Goal: Task Accomplishment & Management: Manage account settings

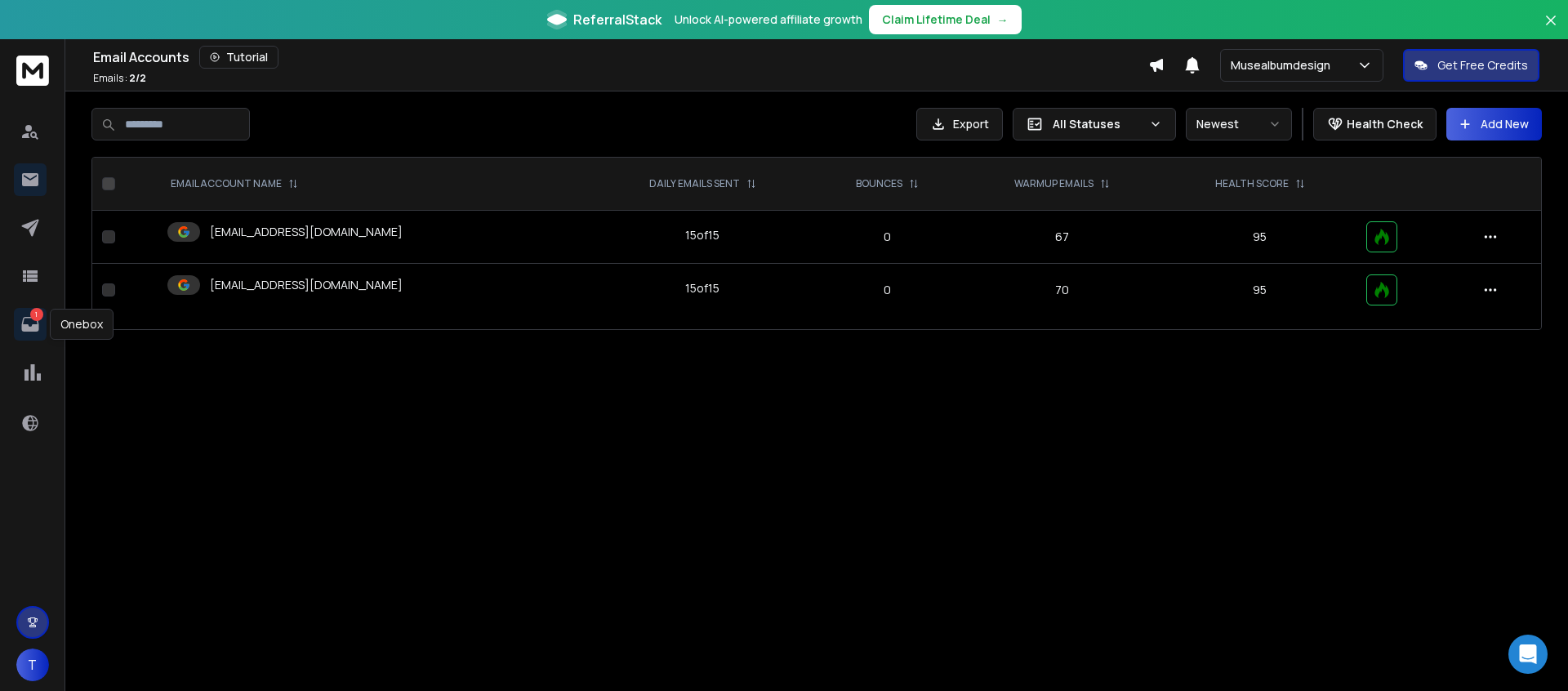
click at [32, 315] on p "1" at bounding box center [37, 315] width 13 height 13
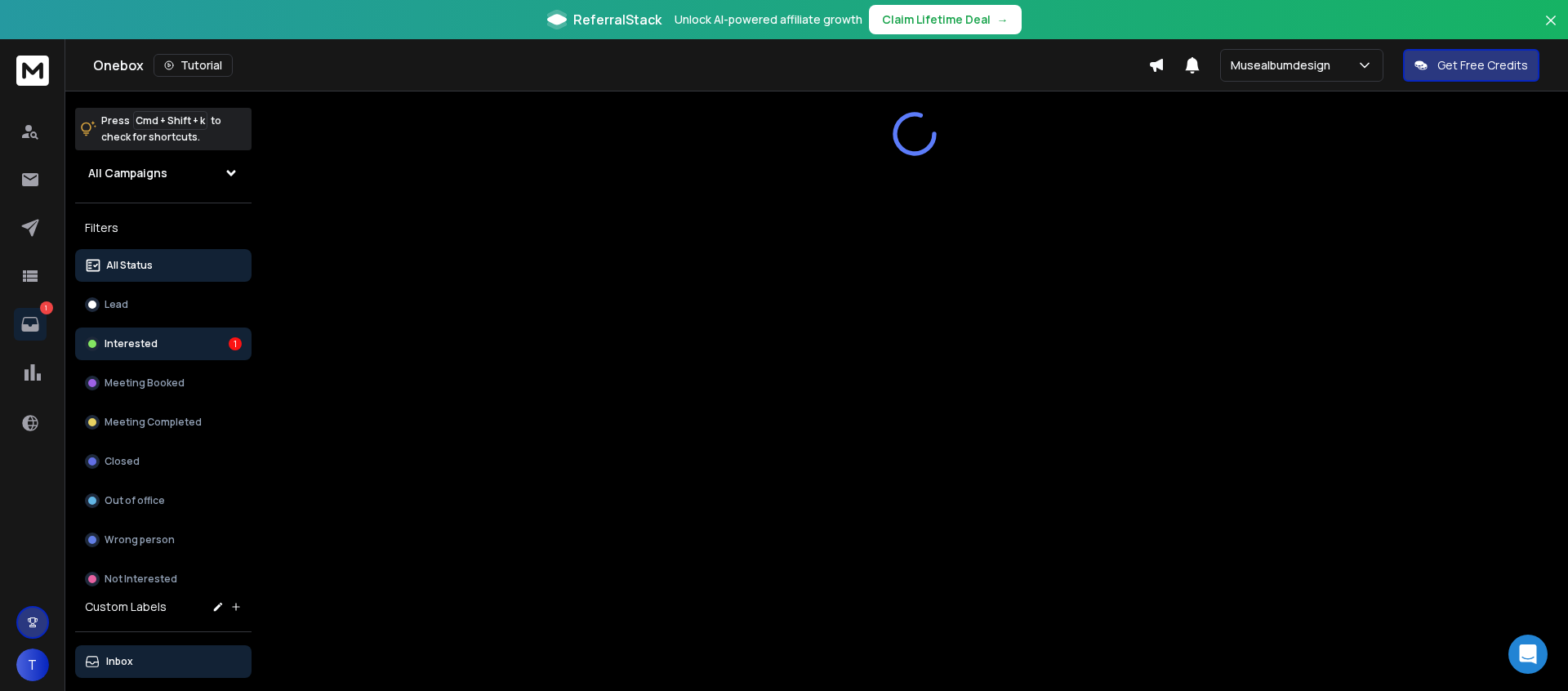
click at [141, 340] on p "Interested" at bounding box center [131, 344] width 54 height 13
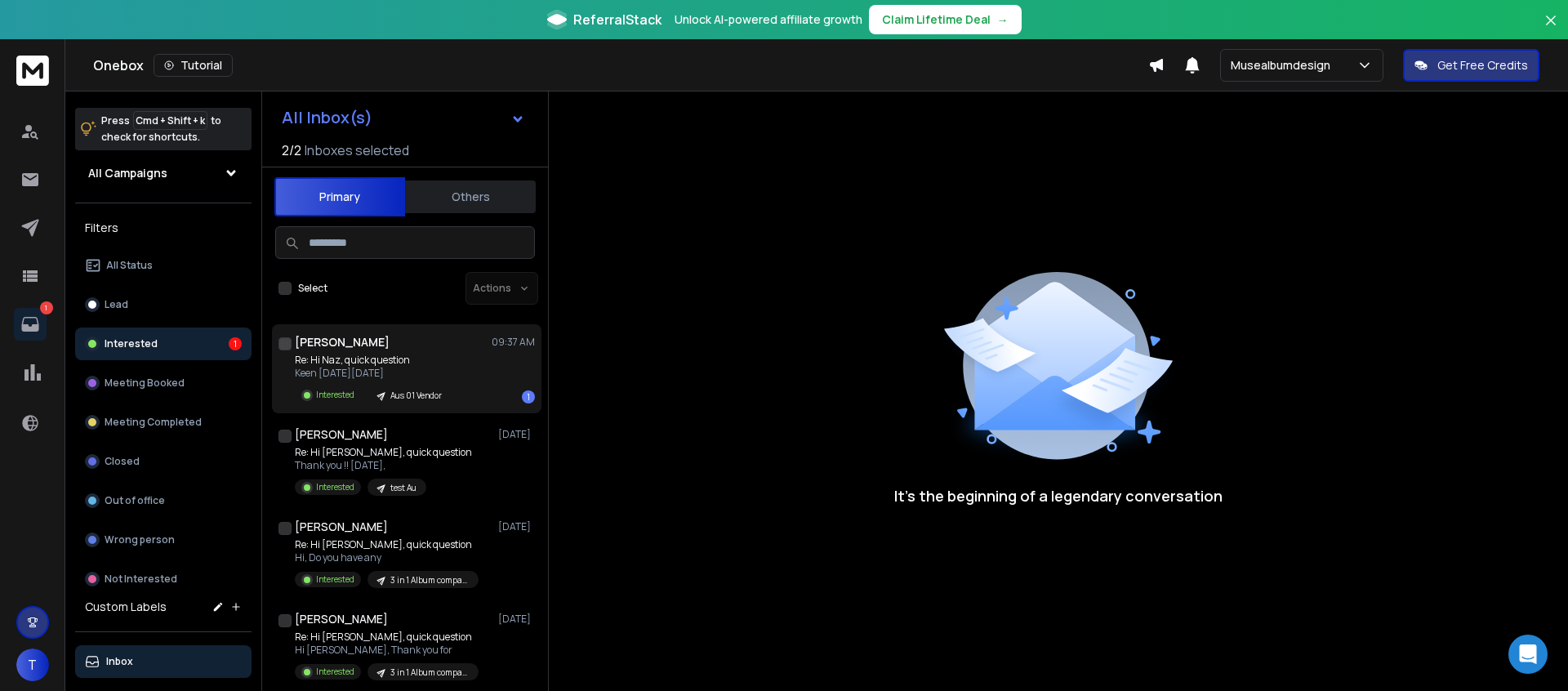
click at [373, 363] on p "Re: Hi Naz, quick question" at bounding box center [373, 361] width 157 height 13
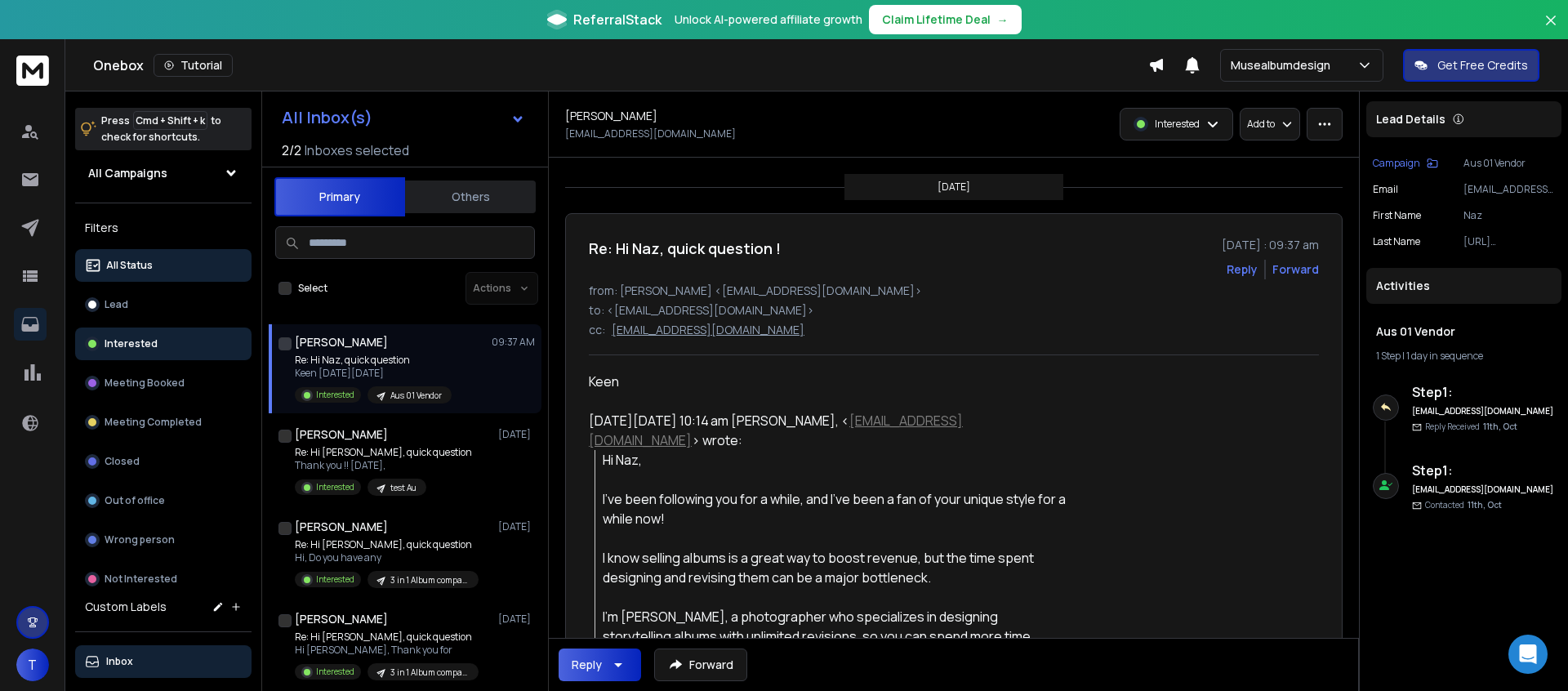
click at [144, 268] on p "All Status" at bounding box center [130, 266] width 47 height 13
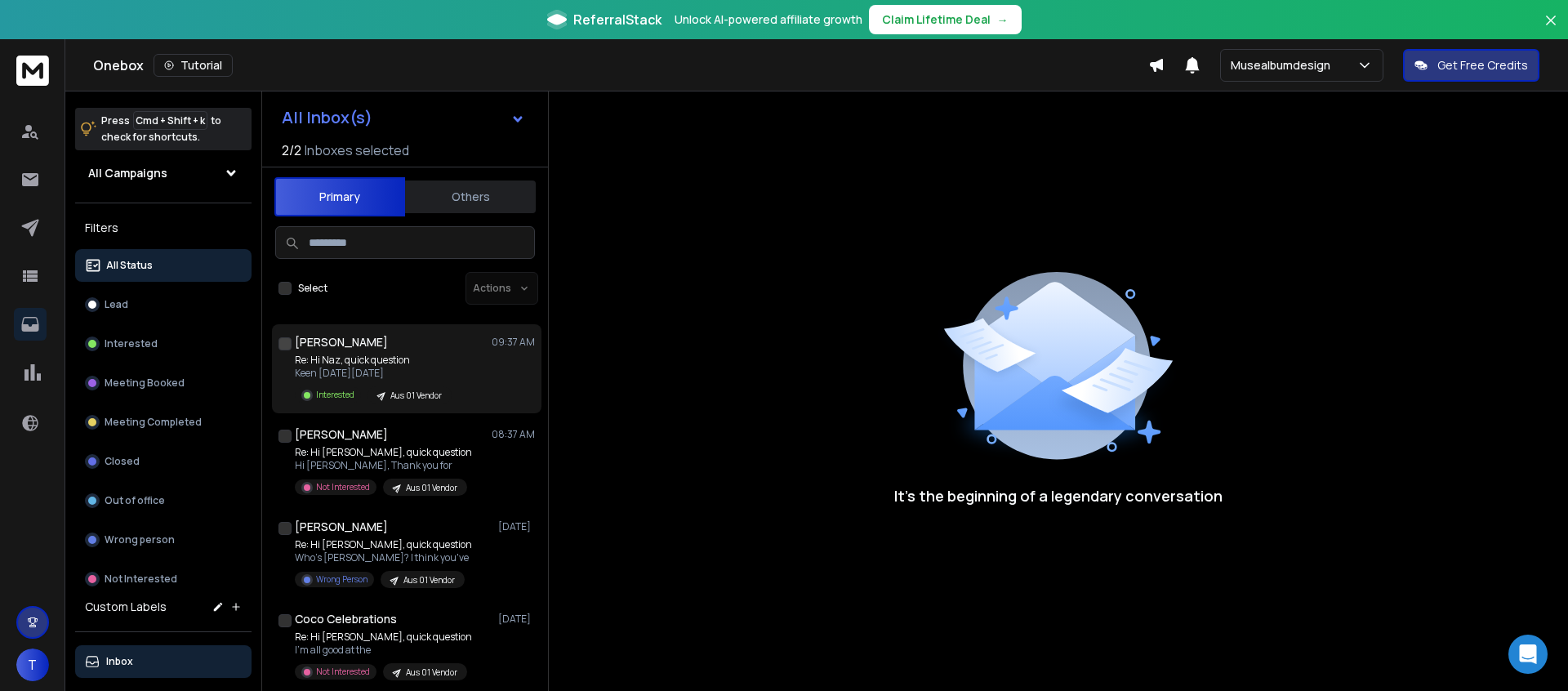
click at [391, 357] on p "Re: Hi Naz, quick question" at bounding box center [373, 361] width 157 height 13
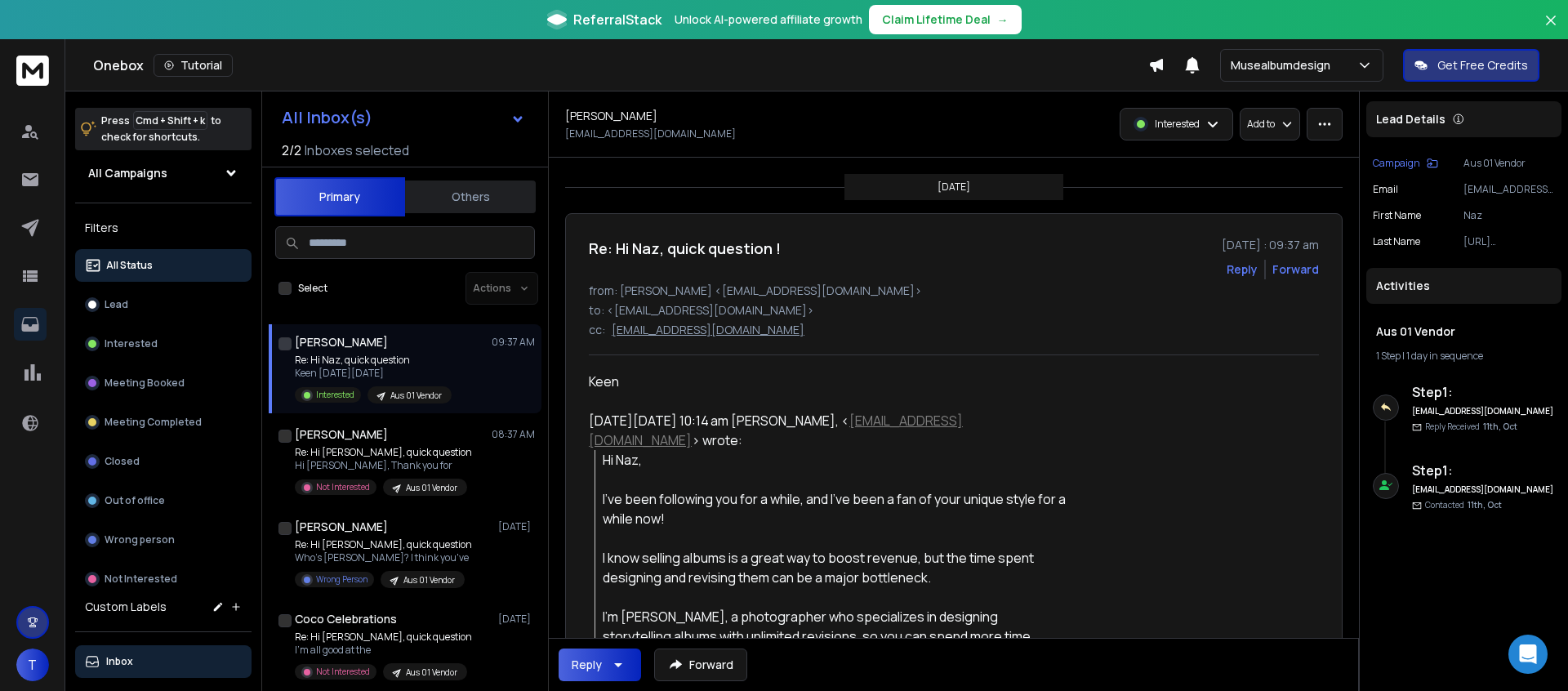
click at [837, 427] on div "[DATE][DATE] 10:14 am [PERSON_NAME], < [PERSON_NAME][EMAIL_ADDRESS][DOMAIN_NAME…" at bounding box center [827, 431] width 477 height 39
drag, startPoint x: 684, startPoint y: 292, endPoint x: 838, endPoint y: 292, distance: 154.0
click at [838, 292] on p "from: [PERSON_NAME] <[EMAIL_ADDRESS][DOMAIN_NAME]>" at bounding box center [954, 290] width 730 height 16
drag, startPoint x: 764, startPoint y: 332, endPoint x: 652, endPoint y: 334, distance: 112.0
click at [652, 334] on div "cc: [EMAIL_ADDRESS][DOMAIN_NAME] Add to Lead List Add to Campaign" at bounding box center [954, 330] width 730 height 16
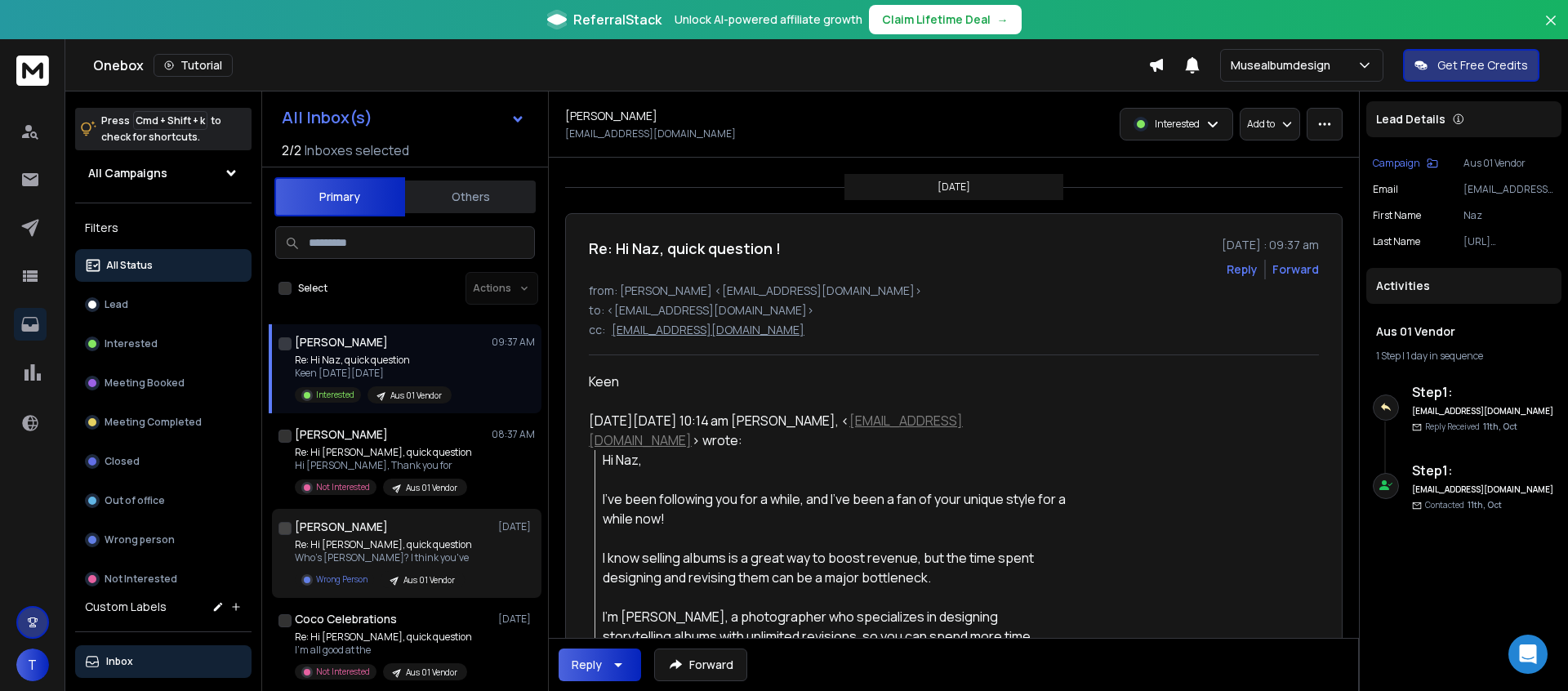
click at [391, 539] on p "Re: Hi [PERSON_NAME], quick question" at bounding box center [383, 545] width 177 height 13
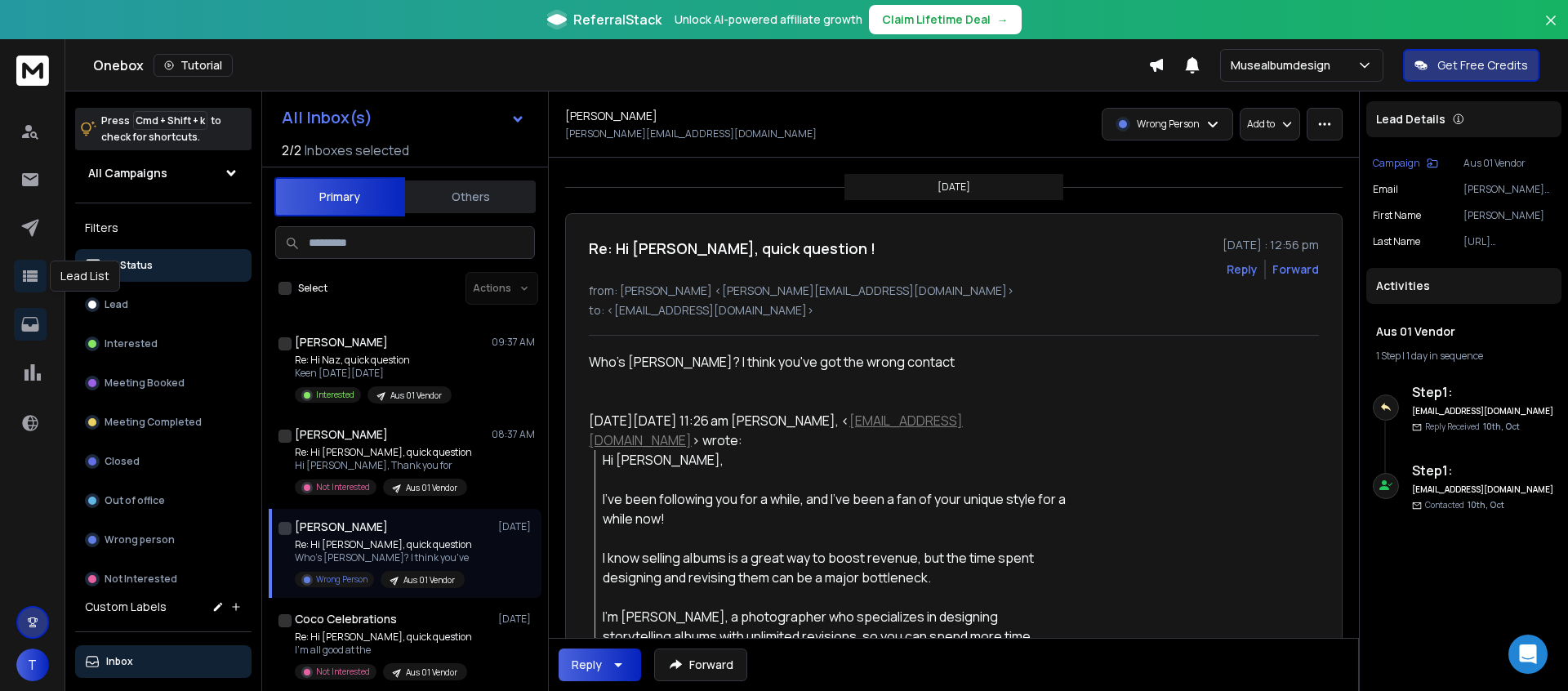
click at [27, 277] on icon at bounding box center [30, 276] width 15 height 11
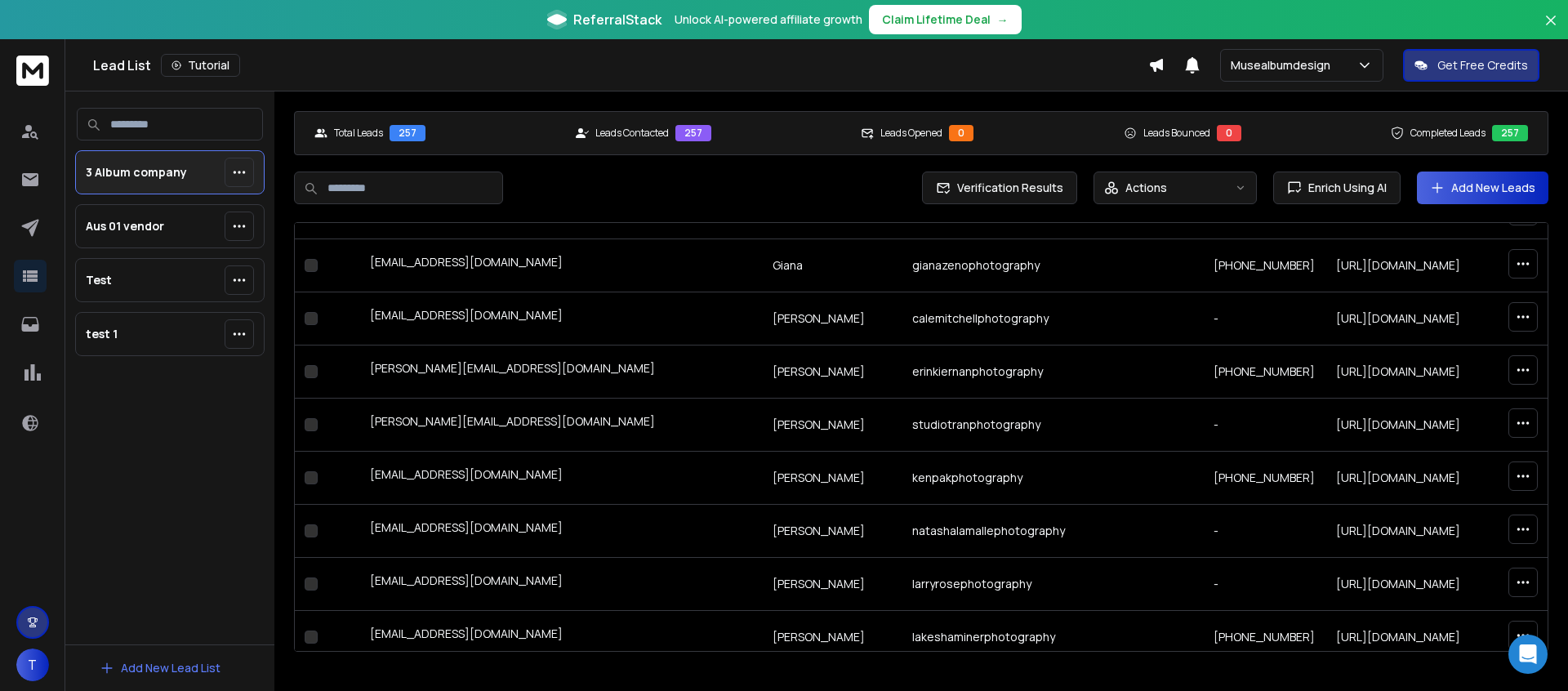
scroll to position [1879, 0]
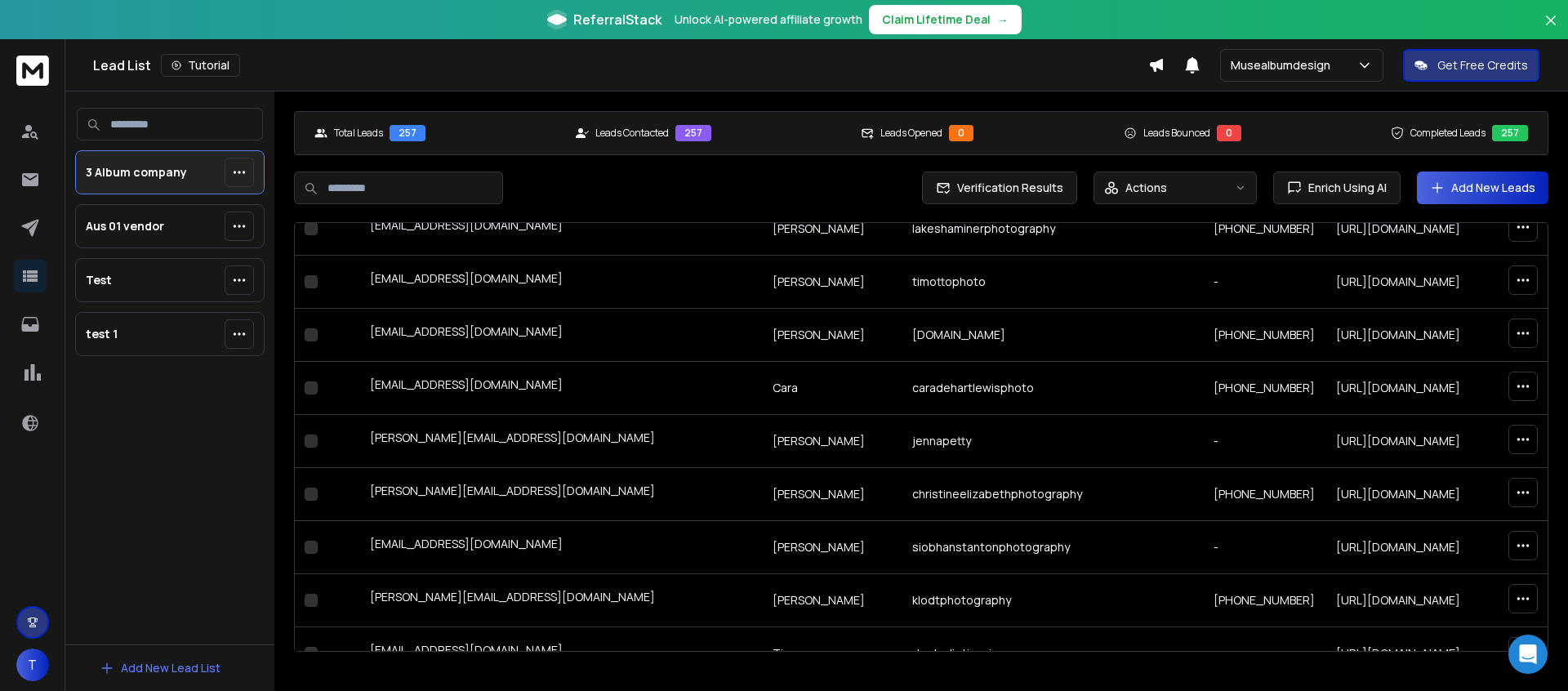
click at [149, 229] on p "Aus 01 vendor" at bounding box center [125, 225] width 79 height 16
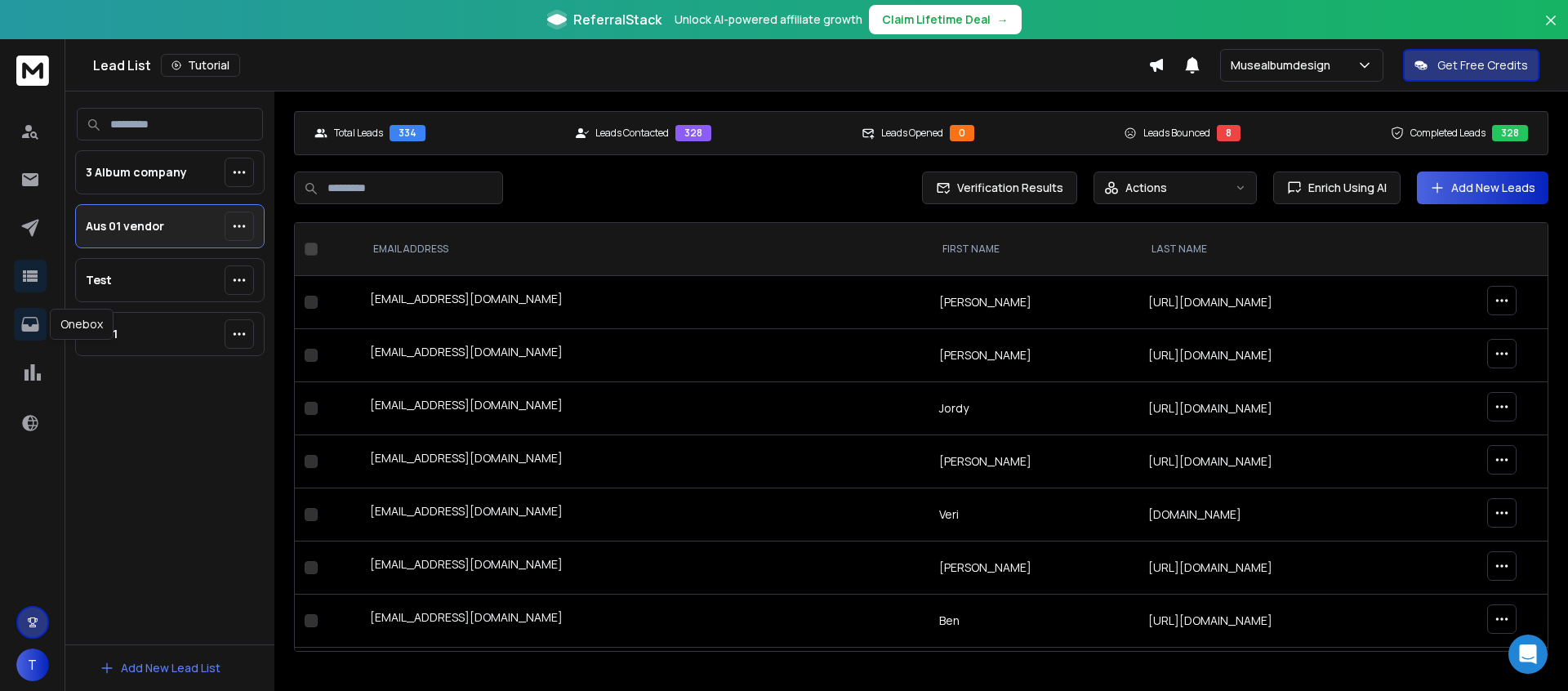
click at [38, 325] on icon at bounding box center [30, 324] width 20 height 20
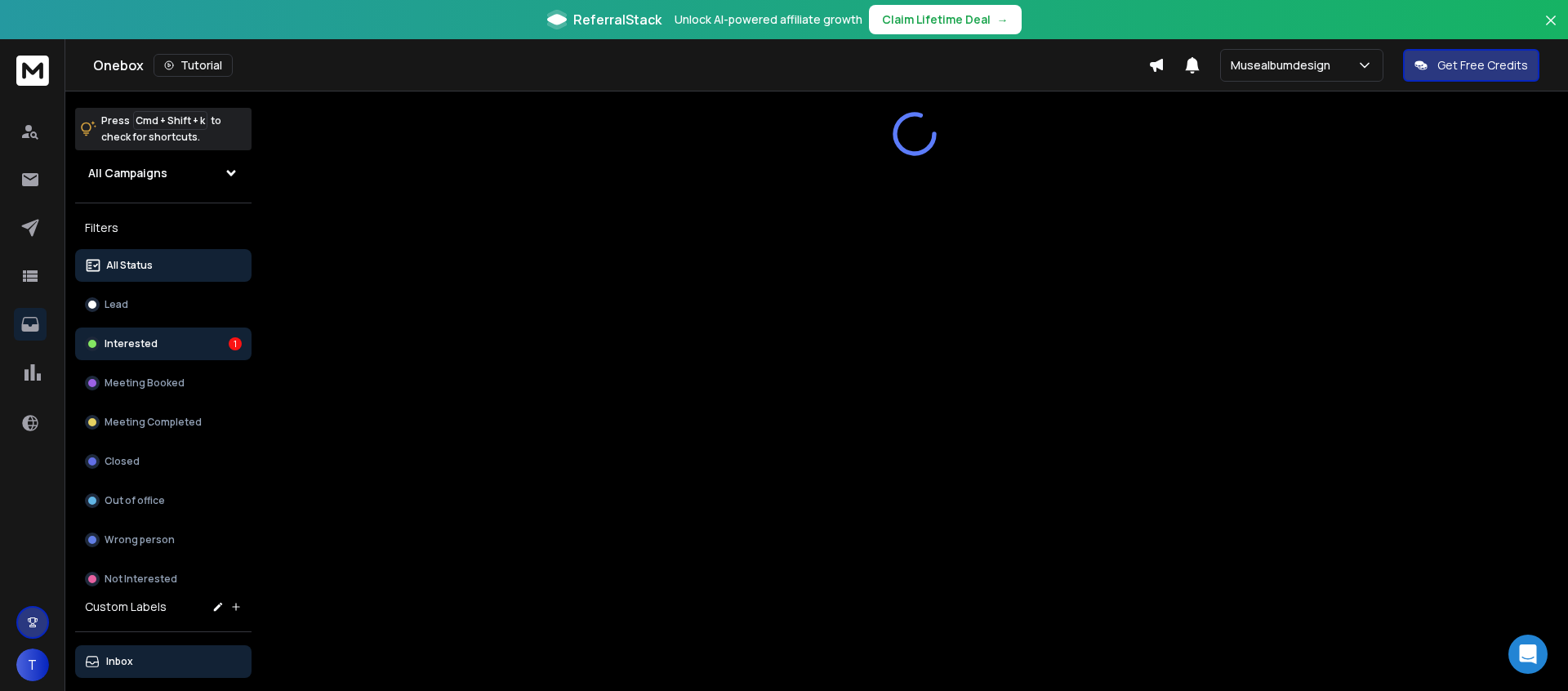
click at [137, 339] on p "Interested" at bounding box center [131, 344] width 54 height 13
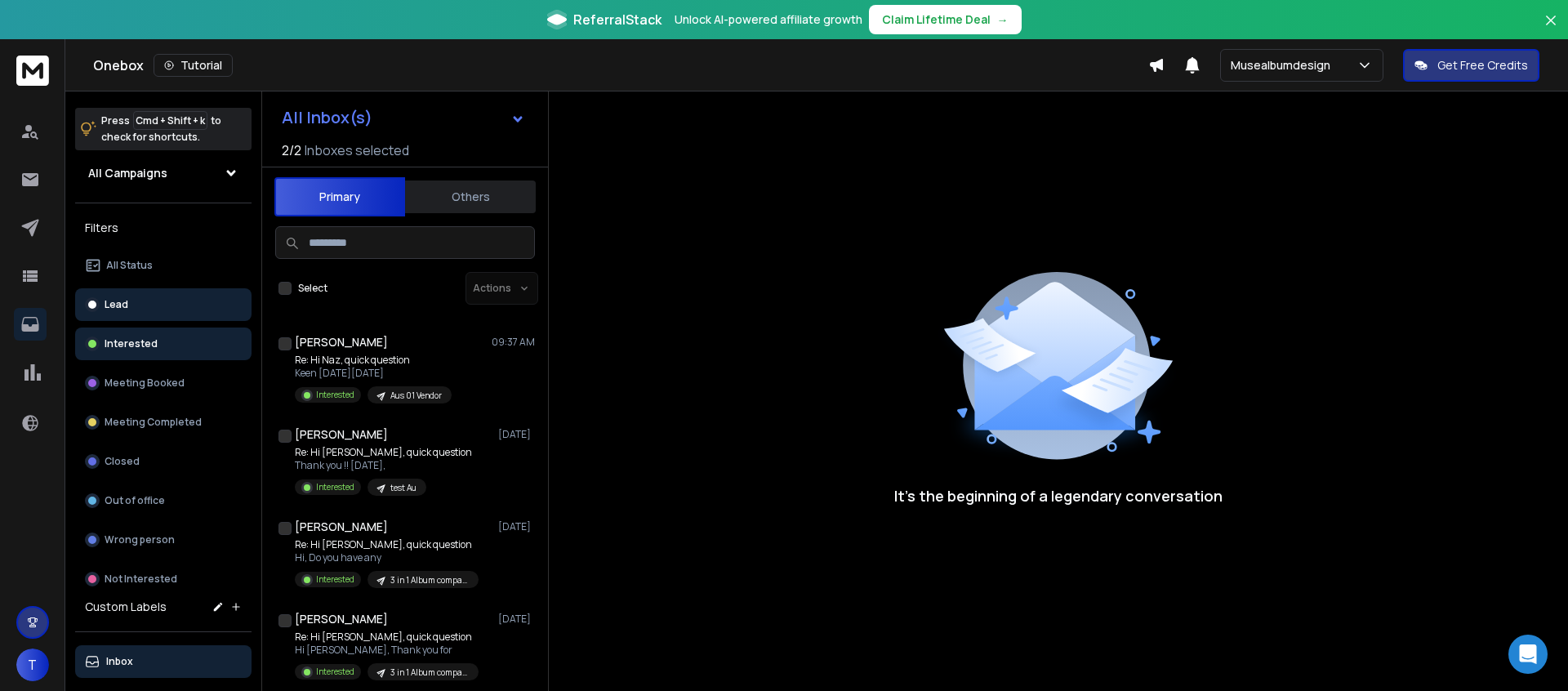
click at [133, 302] on button "Lead" at bounding box center [163, 304] width 177 height 33
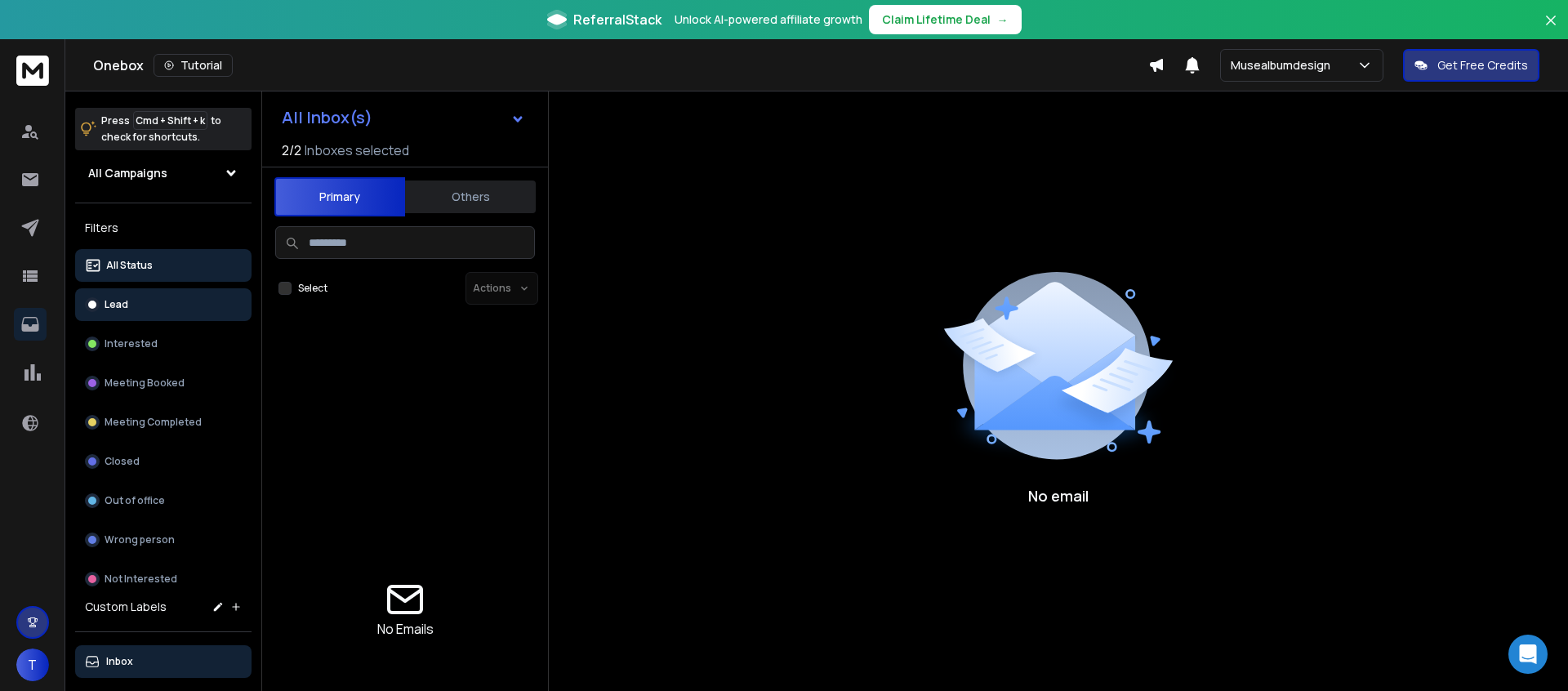
click at [141, 265] on p "All Status" at bounding box center [130, 266] width 47 height 13
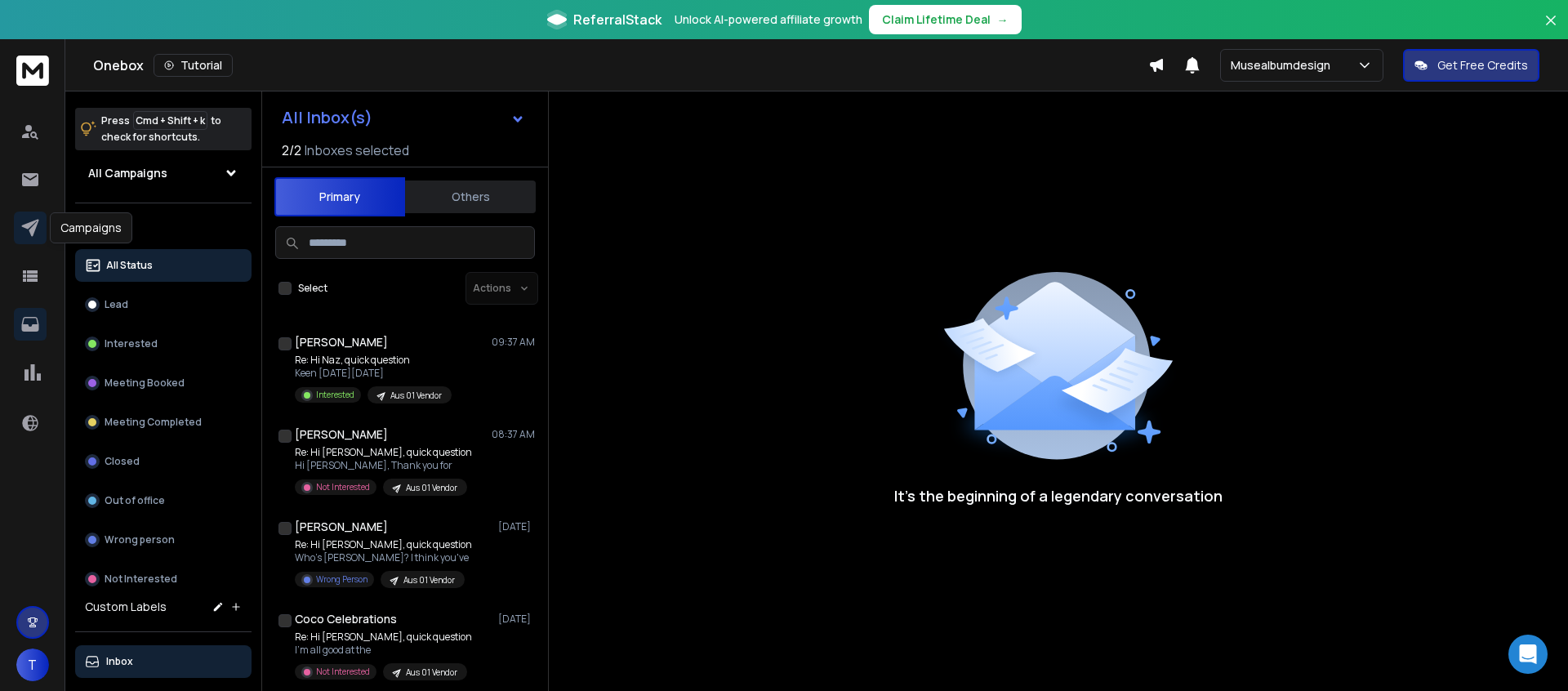
click at [29, 223] on icon at bounding box center [30, 228] width 17 height 17
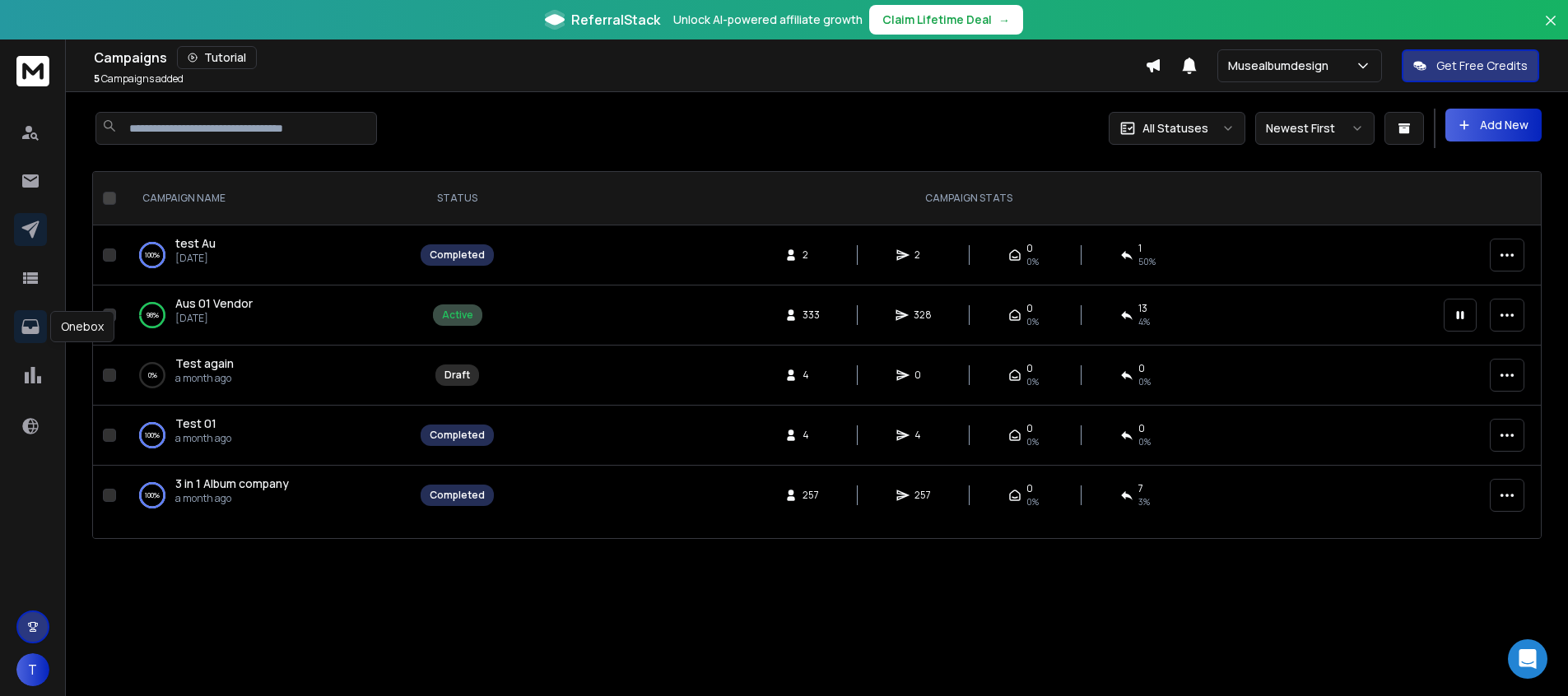
click at [33, 332] on icon at bounding box center [30, 326] width 17 height 15
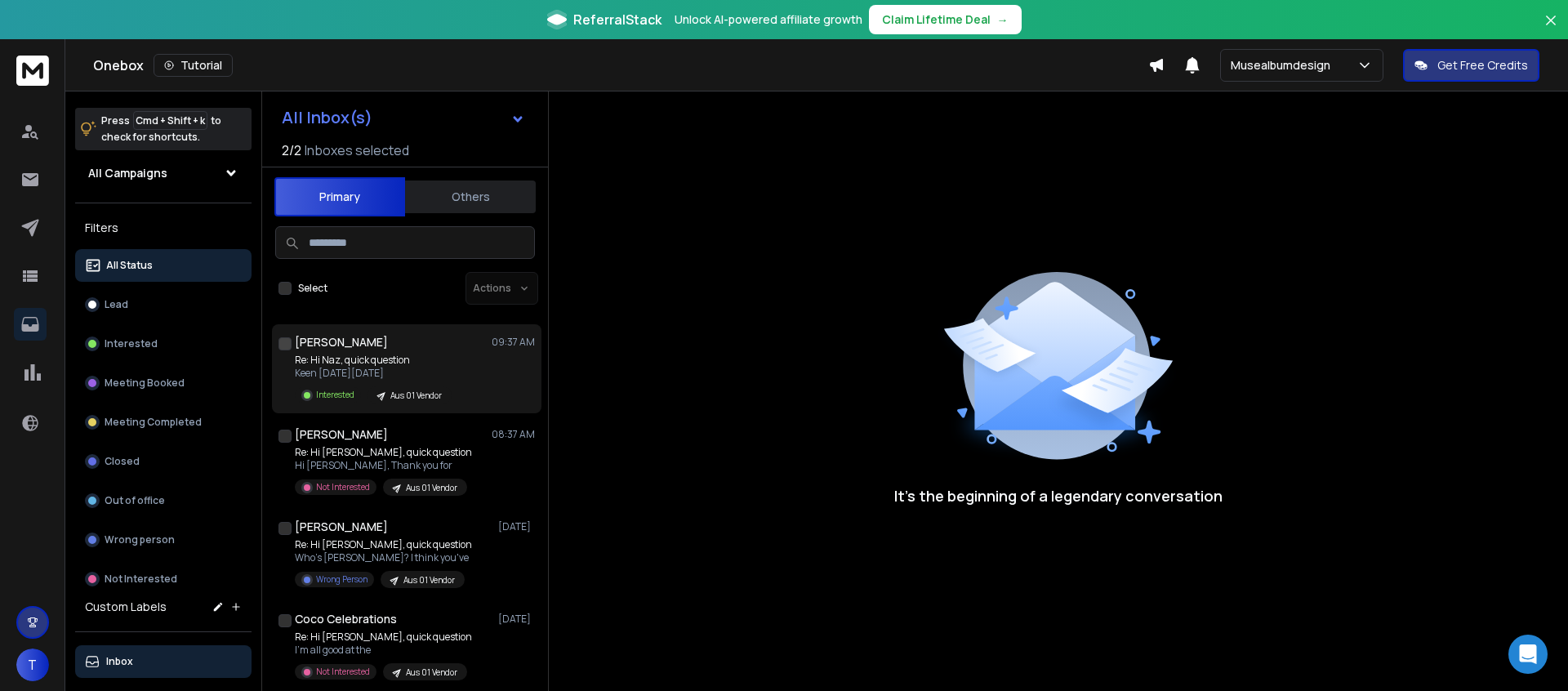
click at [374, 362] on p "Re: Hi Naz, quick question" at bounding box center [373, 361] width 157 height 13
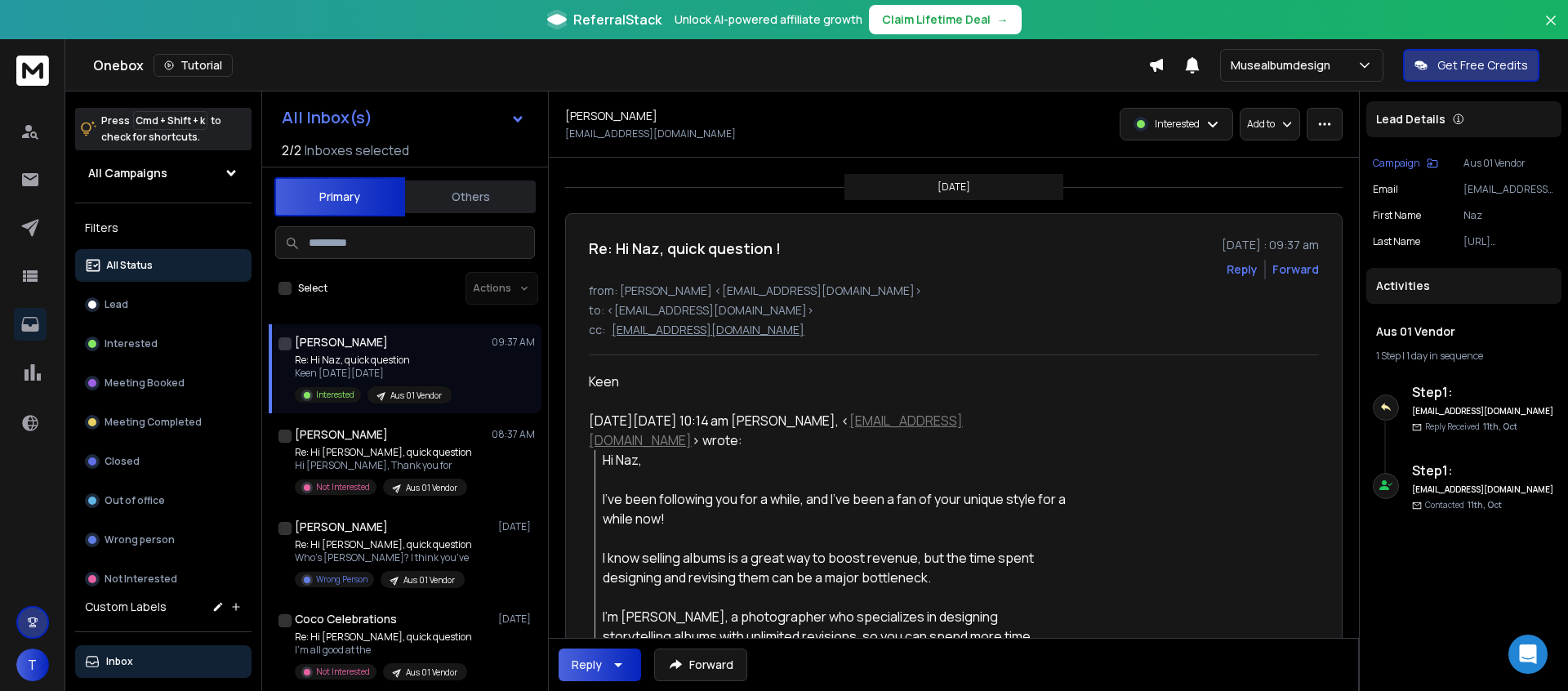
click at [346, 347] on h1 "[PERSON_NAME]" at bounding box center [341, 342] width 93 height 16
